Goal: Task Accomplishment & Management: Use online tool/utility

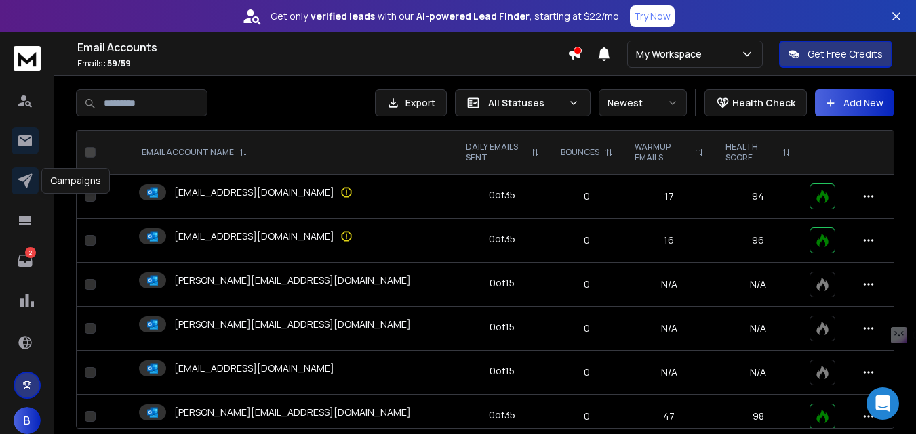
click at [24, 175] on icon at bounding box center [25, 181] width 16 height 16
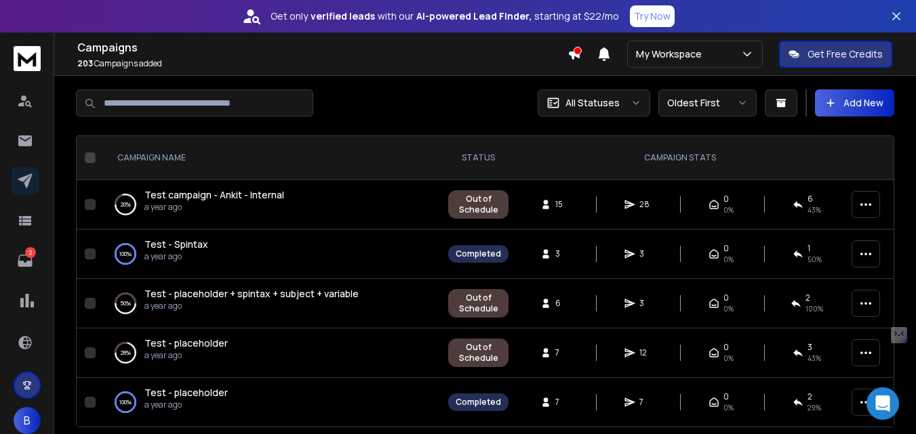
click at [232, 188] on td "20 % Test campaign - Ankit - Internal a year ago" at bounding box center [270, 204] width 339 height 49
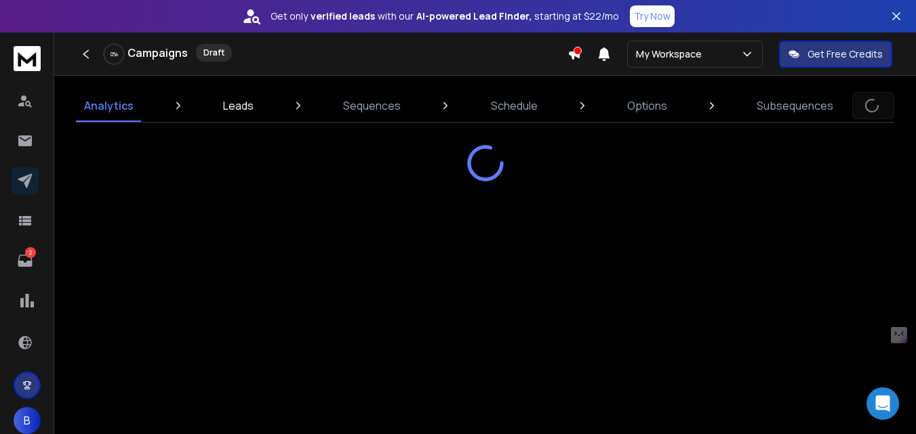
click at [249, 107] on p "Leads" at bounding box center [238, 106] width 30 height 16
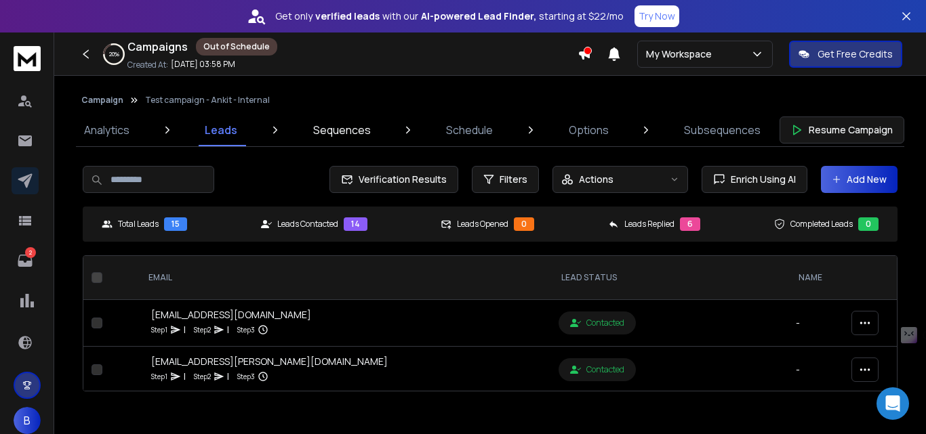
click at [343, 129] on p "Sequences" at bounding box center [342, 130] width 58 height 16
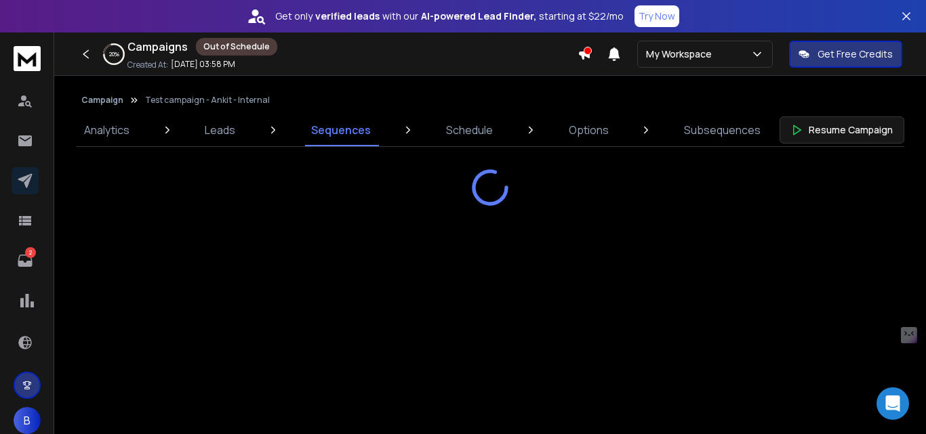
click at [343, 129] on p "Sequences" at bounding box center [341, 130] width 60 height 16
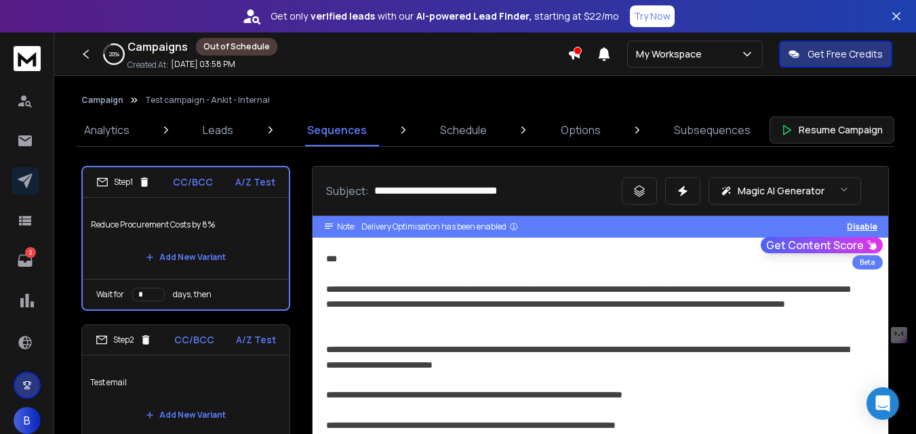
click at [343, 258] on p "***" at bounding box center [595, 266] width 538 height 30
click at [678, 194] on icon "button" at bounding box center [682, 191] width 12 height 12
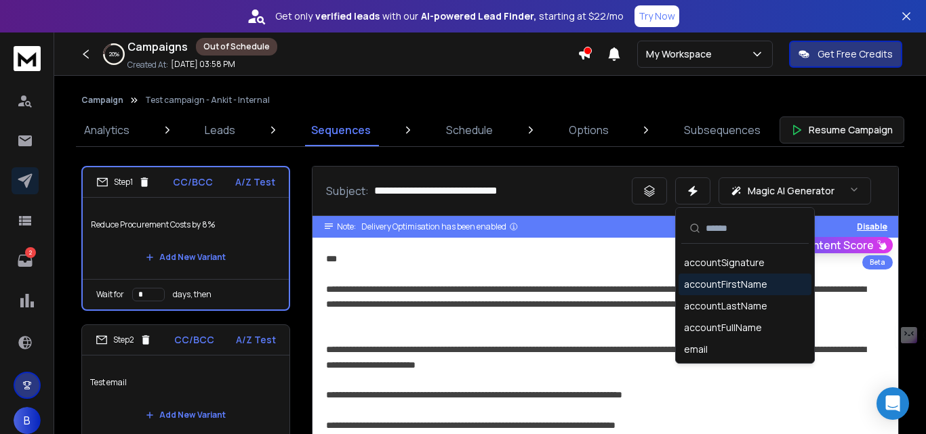
click at [707, 278] on div "accountFirstName" at bounding box center [725, 285] width 83 height 14
type input "**********"
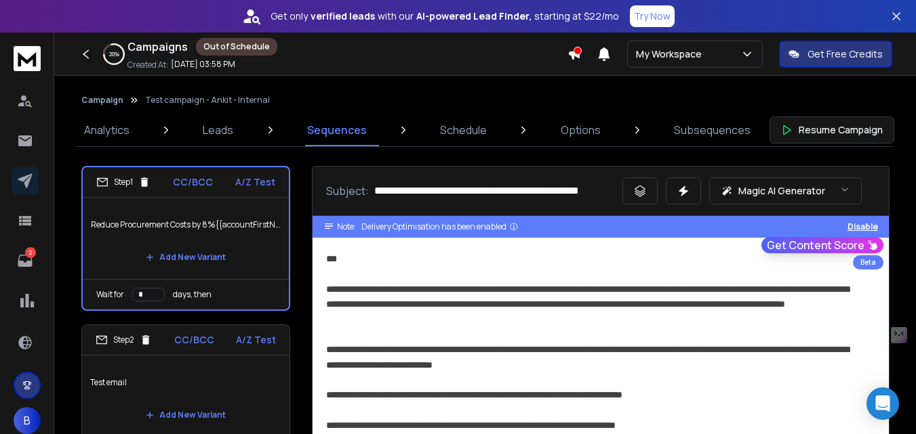
scroll to position [146, 0]
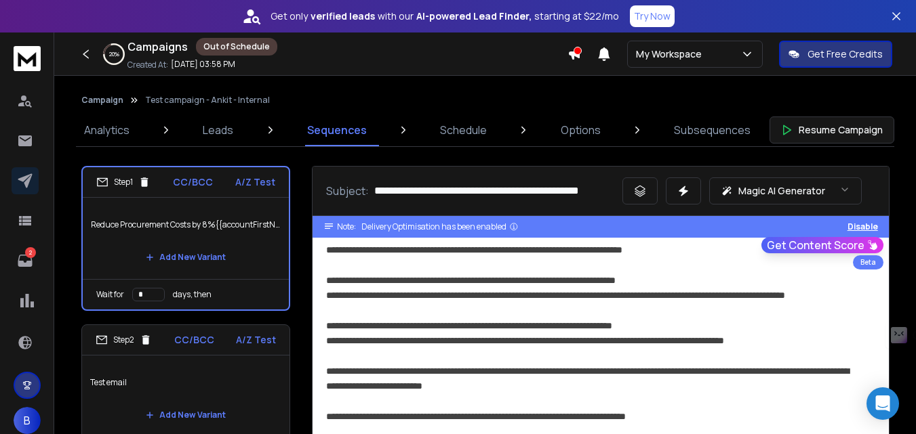
click at [148, 294] on input "*" at bounding box center [148, 295] width 33 height 14
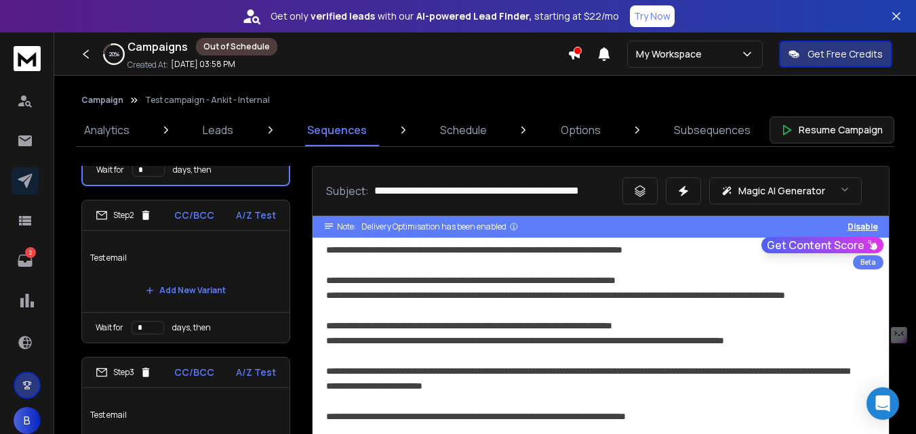
scroll to position [0, 0]
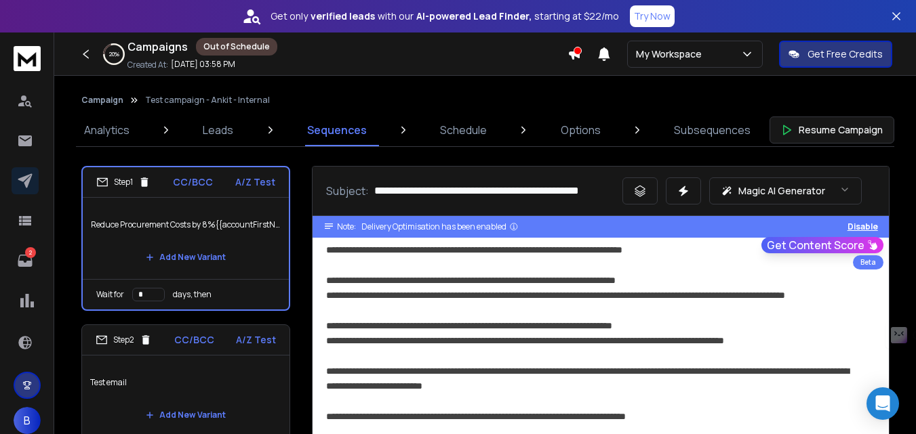
click at [407, 245] on p "**********" at bounding box center [595, 250] width 538 height 45
click at [472, 135] on p "Schedule" at bounding box center [463, 130] width 47 height 16
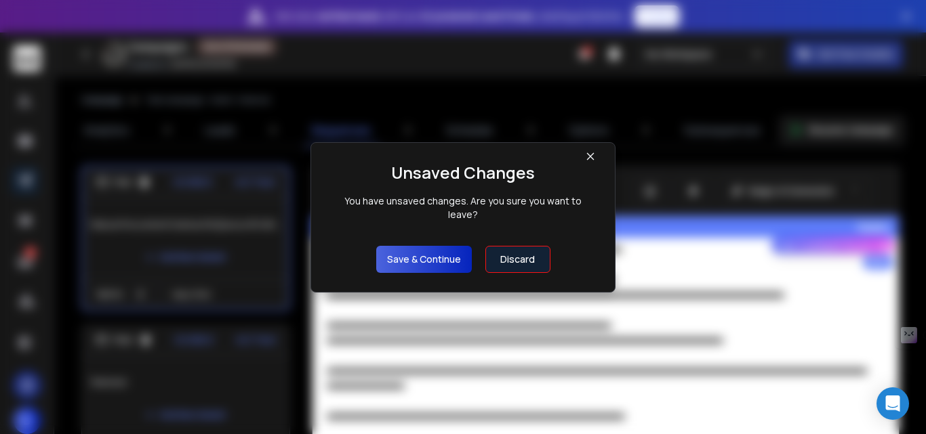
click at [519, 251] on button "Discard" at bounding box center [517, 259] width 65 height 27
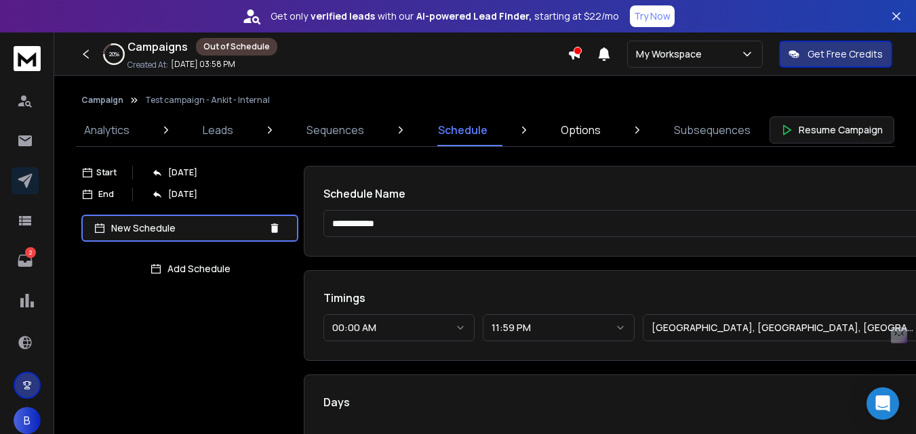
click at [584, 124] on p "Options" at bounding box center [580, 130] width 40 height 16
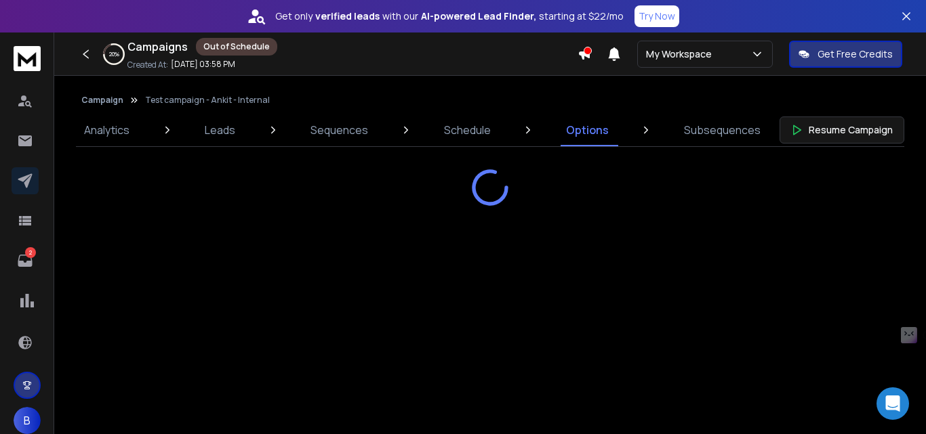
select select "*"
